Goal: Task Accomplishment & Management: Use online tool/utility

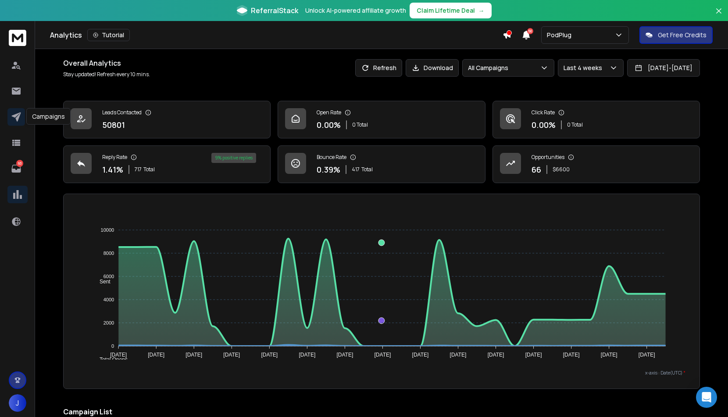
click at [21, 118] on icon at bounding box center [16, 117] width 11 height 11
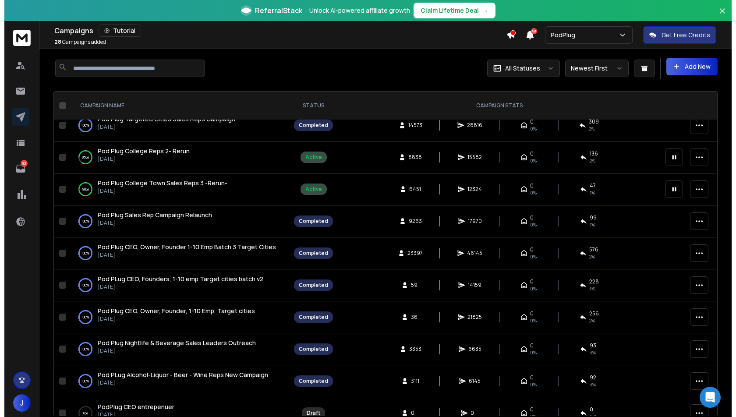
scroll to position [526, 0]
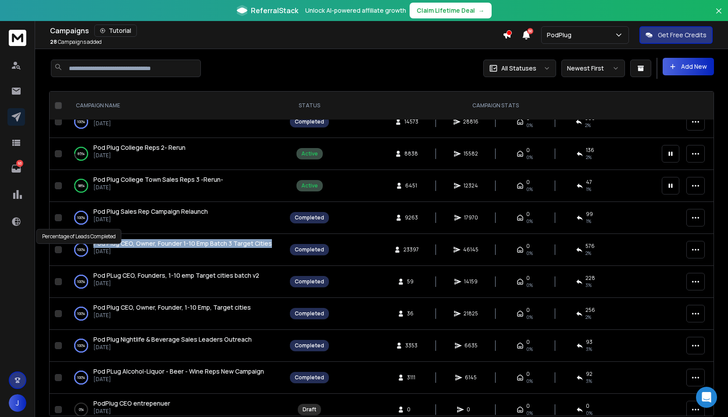
copy div "Pod Plug CEO, Owner, Founder 1-10 Emp Batch 3 Target Cities"
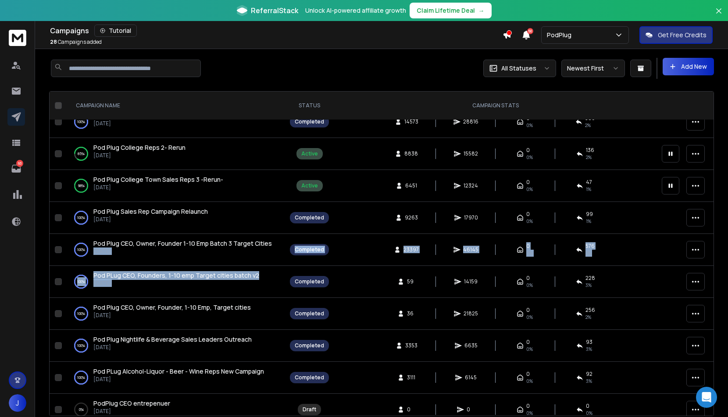
drag, startPoint x: 271, startPoint y: 244, endPoint x: 290, endPoint y: 277, distance: 38.5
click at [290, 277] on tbody "0 % rerun Pod PLug New Campaig (September) [DATE] Draft 0 0 0 0% 0 0% 1 % rerun…" at bounding box center [382, 42] width 664 height 896
click at [691, 254] on button "button" at bounding box center [695, 250] width 18 height 18
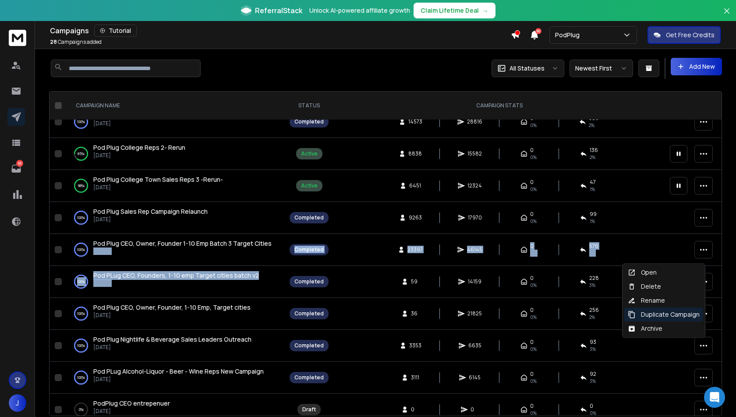
click at [669, 311] on div "Duplicate Campaign" at bounding box center [664, 314] width 72 height 9
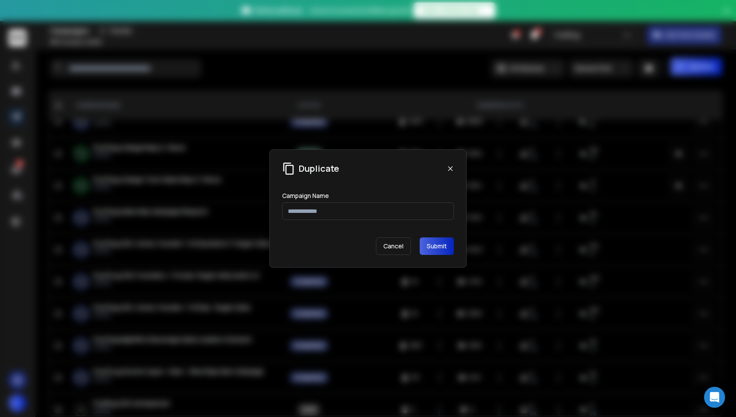
click at [326, 211] on input "text" at bounding box center [368, 212] width 172 height 18
paste input "**********"
type input "**********"
click at [420, 238] on button "Submit" at bounding box center [437, 247] width 34 height 18
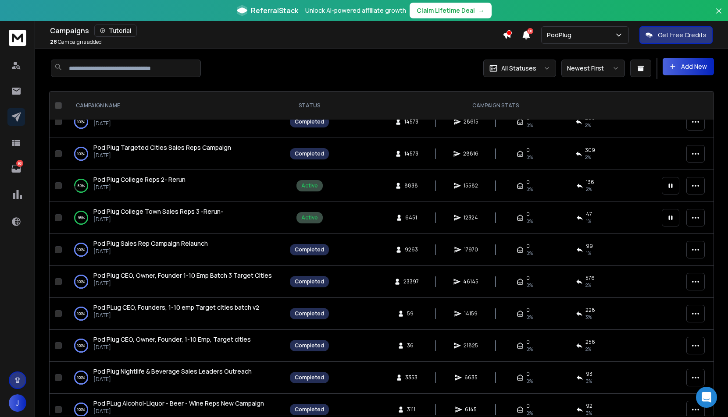
click at [201, 284] on p "[DATE]" at bounding box center [182, 283] width 178 height 7
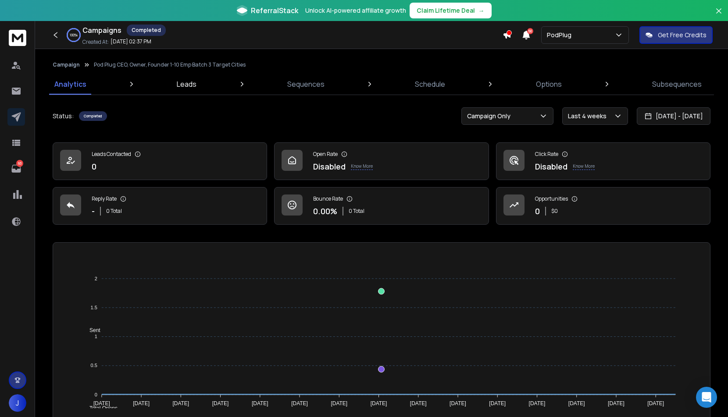
click at [191, 82] on p "Leads" at bounding box center [187, 84] width 20 height 11
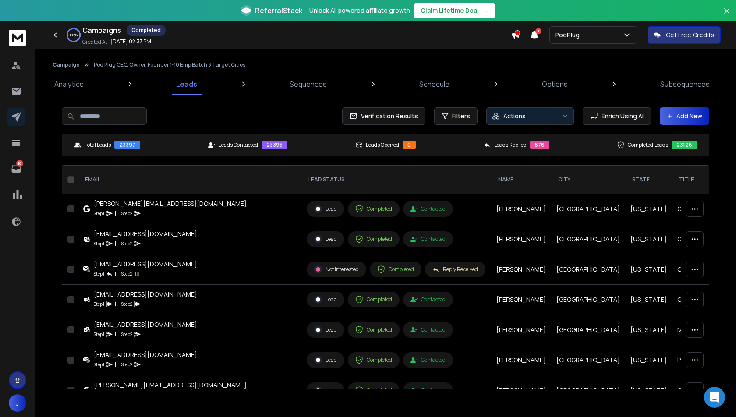
click at [519, 118] on p "Actions" at bounding box center [515, 116] width 22 height 9
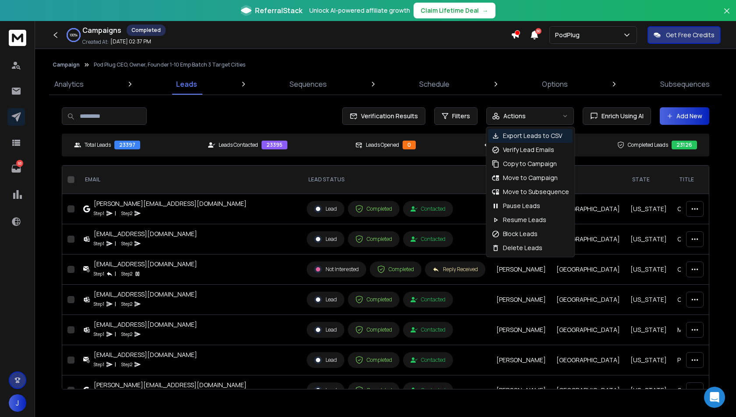
click at [381, 178] on th "LEAD STATUS" at bounding box center [397, 180] width 190 height 28
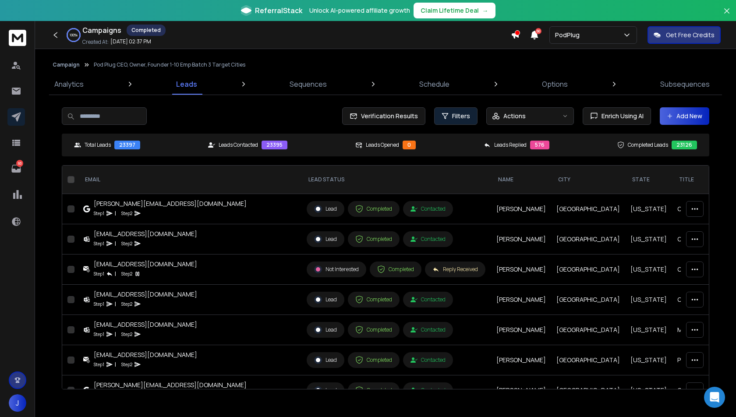
click at [451, 122] on button "Filters" at bounding box center [455, 116] width 43 height 18
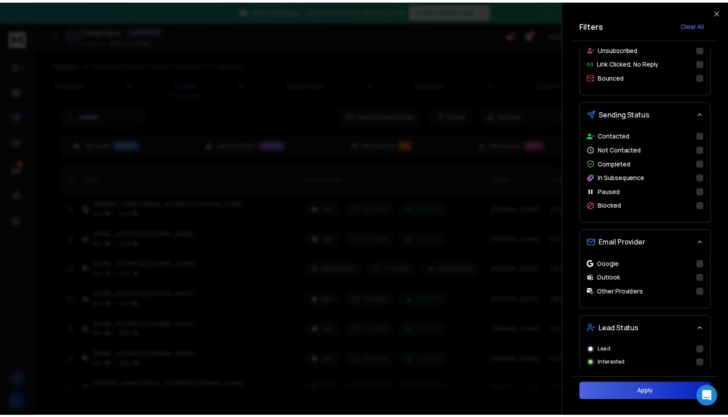
scroll to position [234, 0]
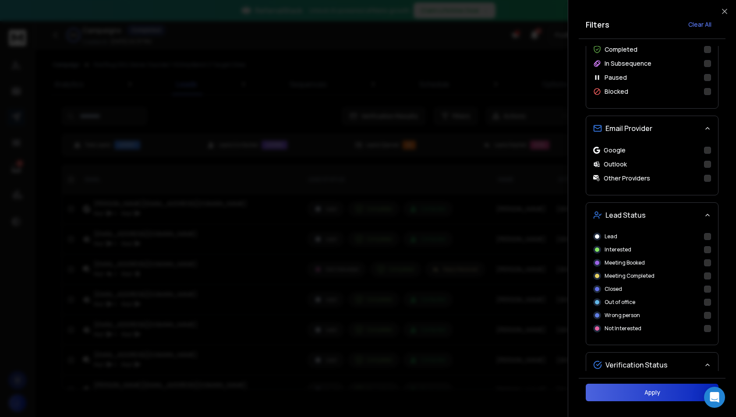
click at [700, 241] on div "Lead" at bounding box center [652, 237] width 118 height 8
click at [704, 240] on button "Lead" at bounding box center [707, 236] width 7 height 7
click at [704, 290] on button "Closed" at bounding box center [707, 289] width 7 height 7
click at [704, 304] on office "Out of office" at bounding box center [707, 302] width 7 height 7
click at [704, 317] on person "Wrong person" at bounding box center [707, 315] width 7 height 7
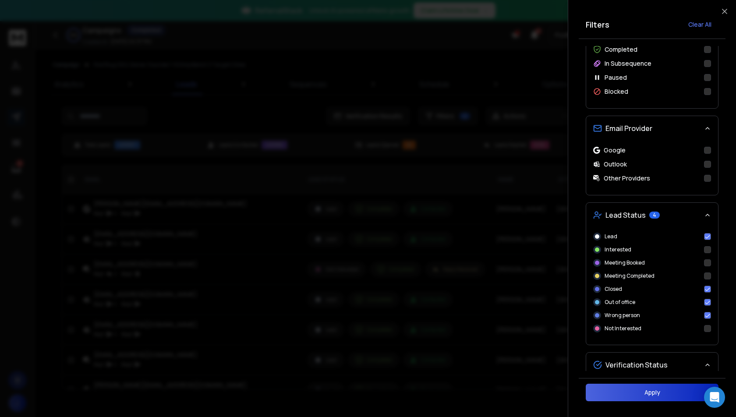
click at [700, 335] on div "Lead Interested Meeting Booked Meeting Completed Closed Out of office Wrong per…" at bounding box center [652, 289] width 132 height 112
click at [704, 331] on Interested "Not Interested" at bounding box center [707, 328] width 7 height 7
click at [704, 290] on button "Closed" at bounding box center [707, 289] width 7 height 7
click at [667, 391] on button "Apply" at bounding box center [652, 393] width 133 height 18
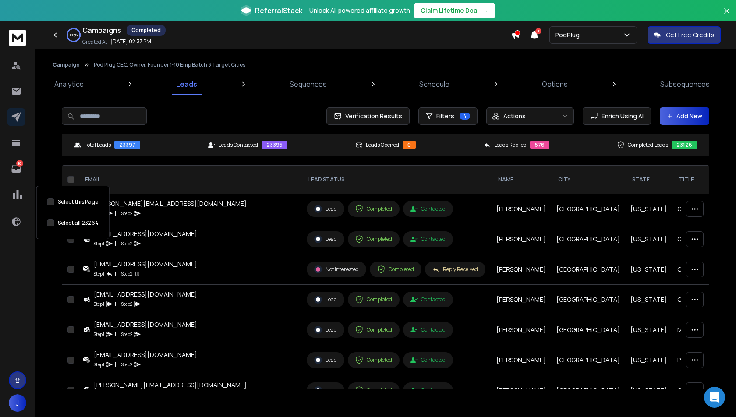
click at [76, 224] on label "Select all 23264" at bounding box center [78, 223] width 41 height 7
click at [48, 223] on button "Select this Page" at bounding box center [50, 223] width 7 height 7
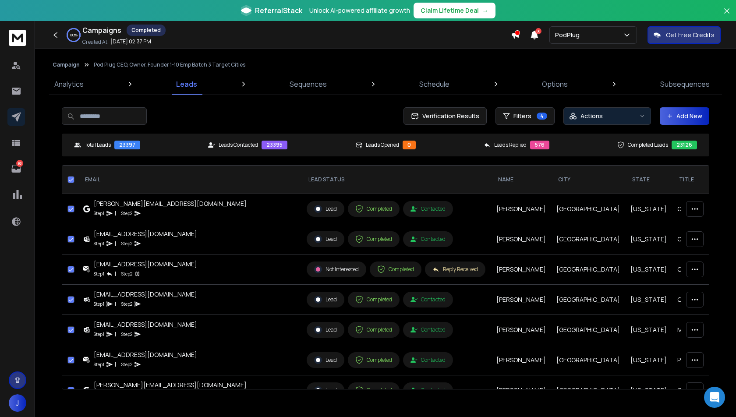
click at [608, 118] on div "Actions" at bounding box center [602, 116] width 67 height 9
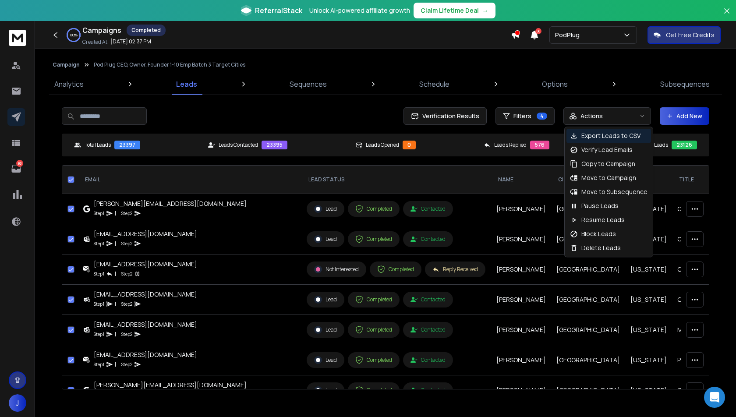
click at [597, 134] on p "Export Leads to CSV" at bounding box center [611, 135] width 59 height 9
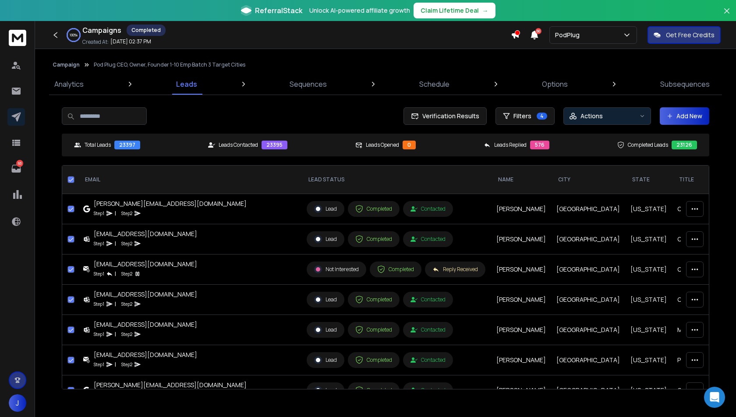
click at [615, 119] on div "Actions" at bounding box center [602, 116] width 67 height 9
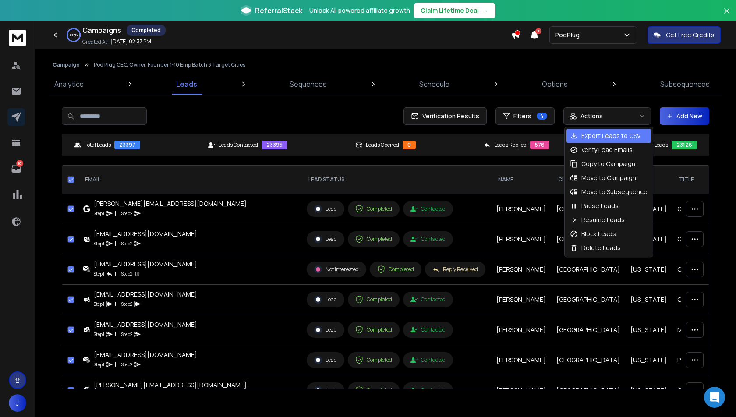
click at [613, 137] on p "Export Leads to CSV" at bounding box center [611, 135] width 59 height 9
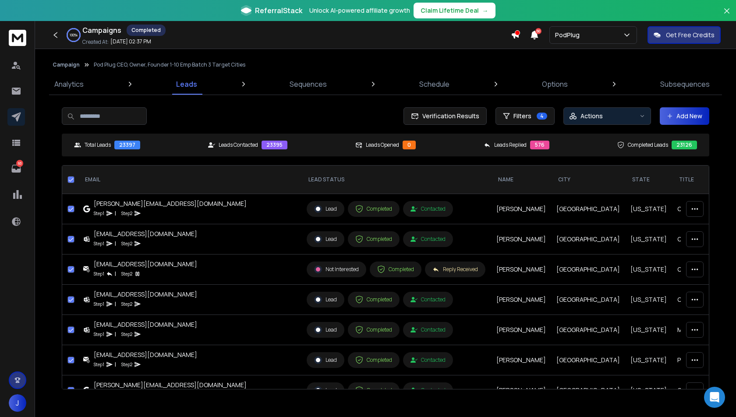
click at [618, 121] on button "Actions" at bounding box center [608, 116] width 88 height 18
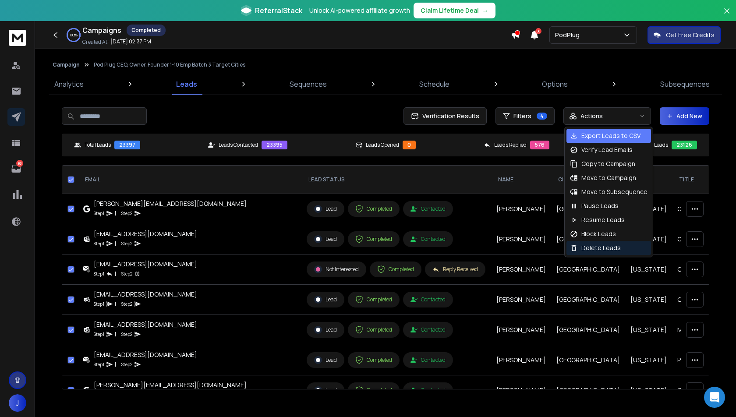
click at [593, 252] on p "Delete Leads" at bounding box center [601, 248] width 39 height 9
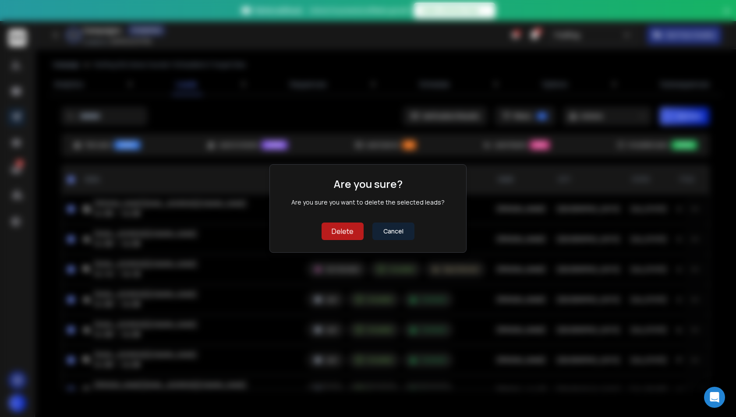
click at [342, 229] on button "Delete" at bounding box center [343, 232] width 42 height 18
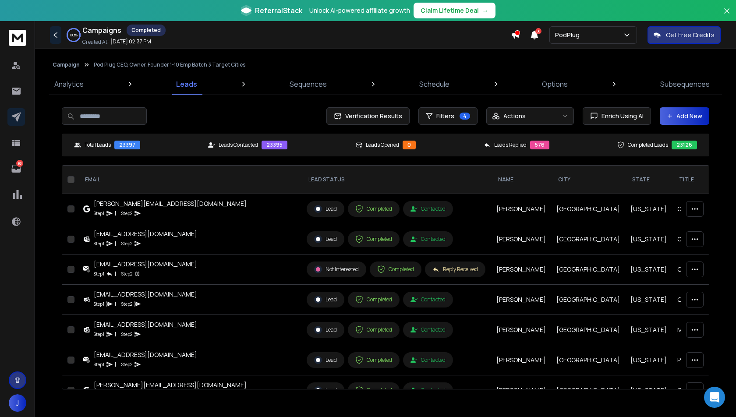
click at [53, 39] on button at bounding box center [55, 35] width 11 height 18
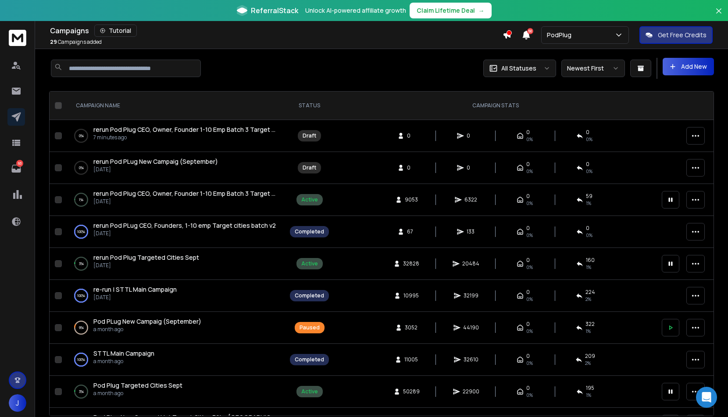
click at [146, 131] on span "rerun Pod Plug CEO, Owner, Founder 1-10 Emp Batch 3 Target Cities" at bounding box center [190, 129] width 195 height 8
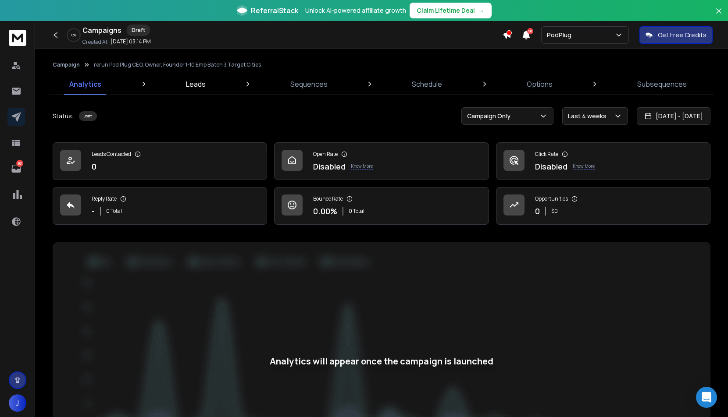
click at [191, 92] on link "Leads" at bounding box center [196, 84] width 30 height 21
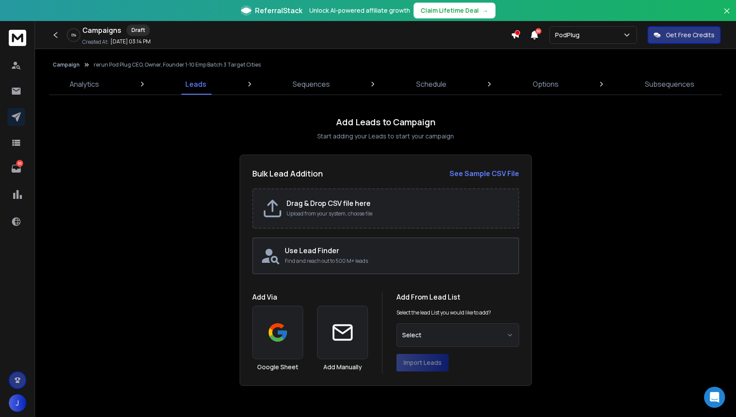
click at [370, 215] on p "Upload from your system, choose file" at bounding box center [398, 213] width 223 height 7
type input "**********"
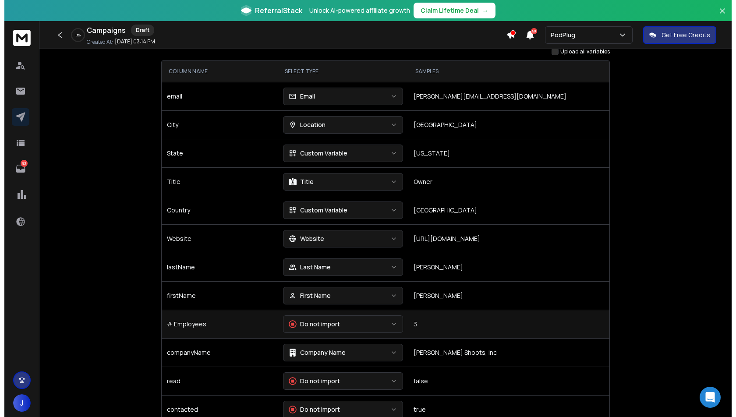
scroll to position [117, 0]
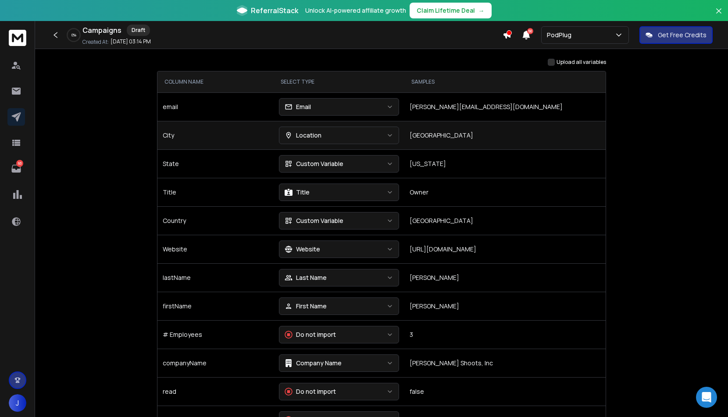
click at [348, 141] on button "Location" at bounding box center [339, 136] width 120 height 18
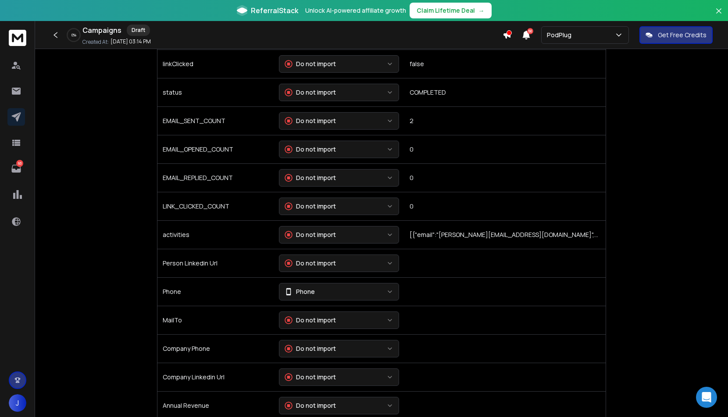
scroll to position [643, 0]
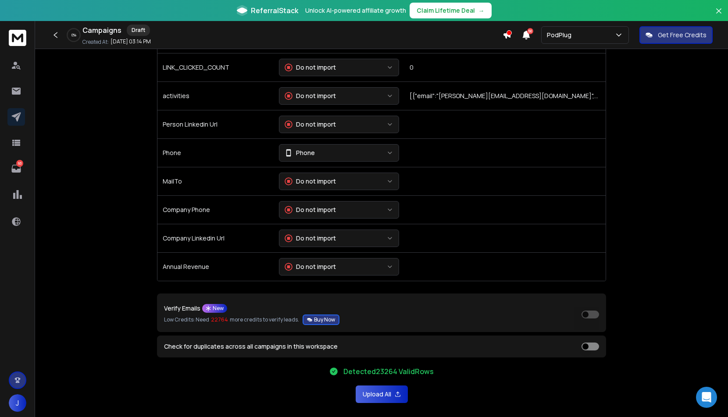
click at [369, 395] on button "Upload All" at bounding box center [381, 395] width 52 height 18
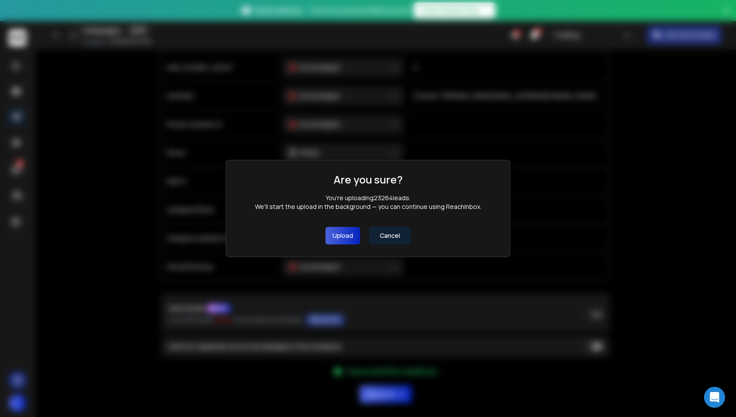
click at [338, 232] on button "Upload" at bounding box center [343, 236] width 35 height 18
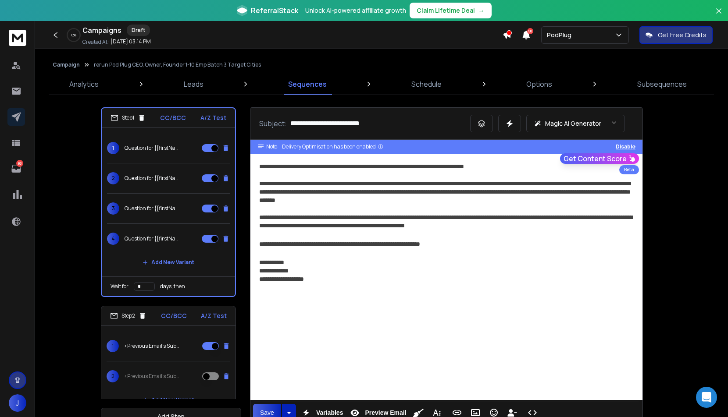
click at [146, 174] on div "2 Question for {{firstName}}" at bounding box center [144, 178] width 74 height 12
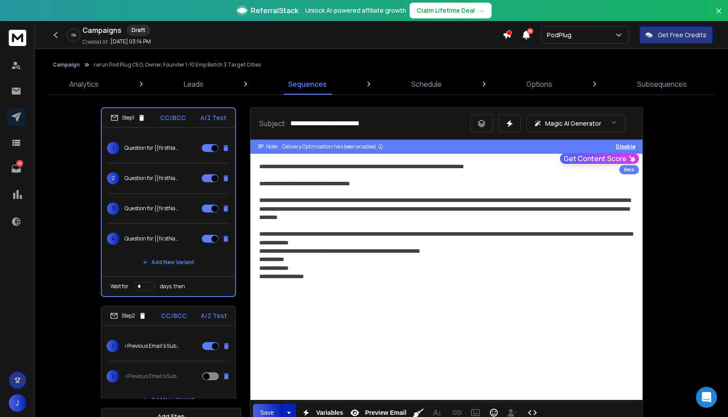
click at [163, 215] on div "3 Question for {{firstName}}" at bounding box center [168, 209] width 123 height 30
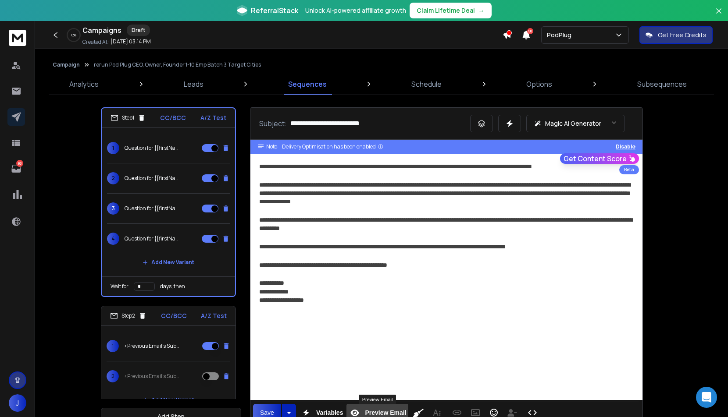
click at [366, 409] on span "Preview Email" at bounding box center [385, 412] width 45 height 7
click at [189, 80] on p "Leads" at bounding box center [194, 84] width 20 height 11
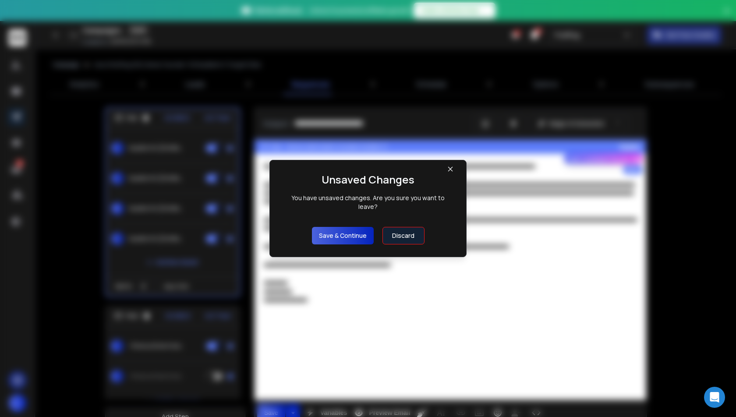
click at [347, 233] on button "Save & Continue" at bounding box center [343, 236] width 62 height 18
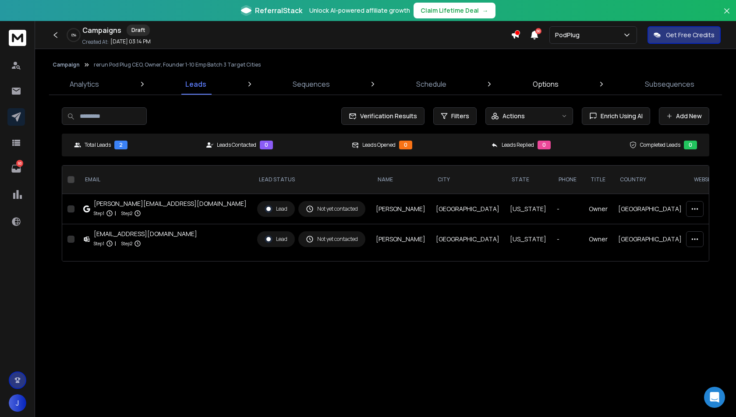
click at [532, 83] on link "Options" at bounding box center [546, 84] width 36 height 21
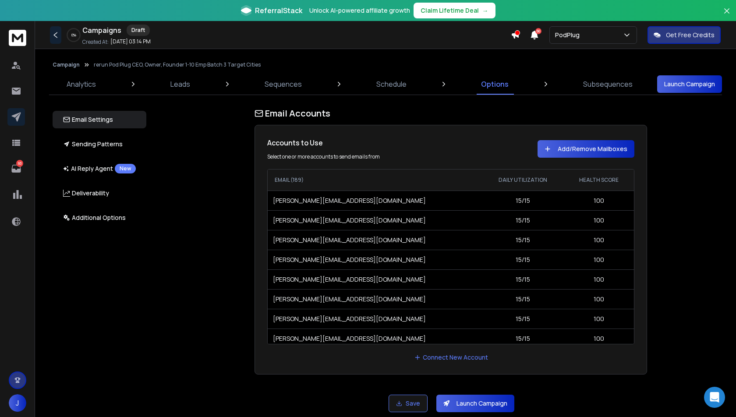
click at [57, 37] on icon at bounding box center [55, 35] width 4 height 6
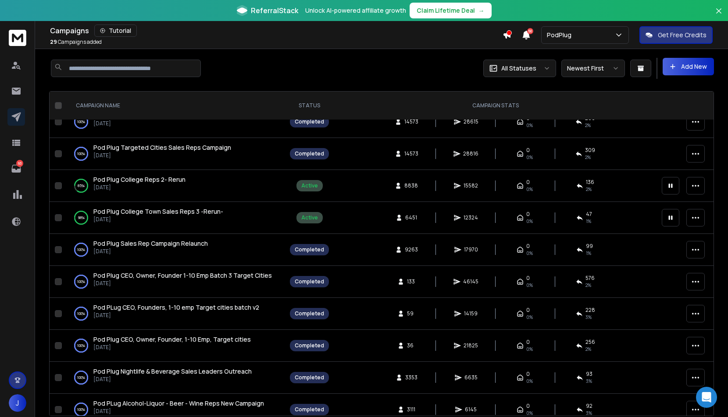
scroll to position [643, 0]
